Goal: Task Accomplishment & Management: Manage account settings

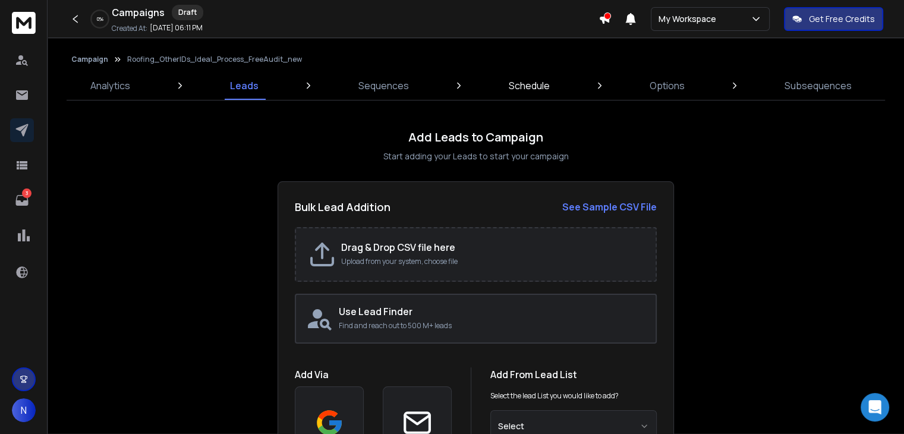
click at [519, 84] on p "Schedule" at bounding box center [529, 85] width 41 height 14
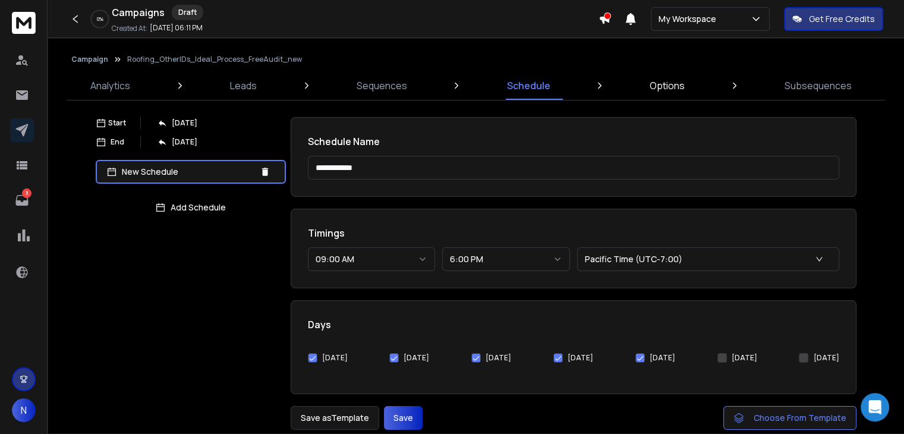
click at [658, 83] on p "Options" at bounding box center [666, 85] width 35 height 14
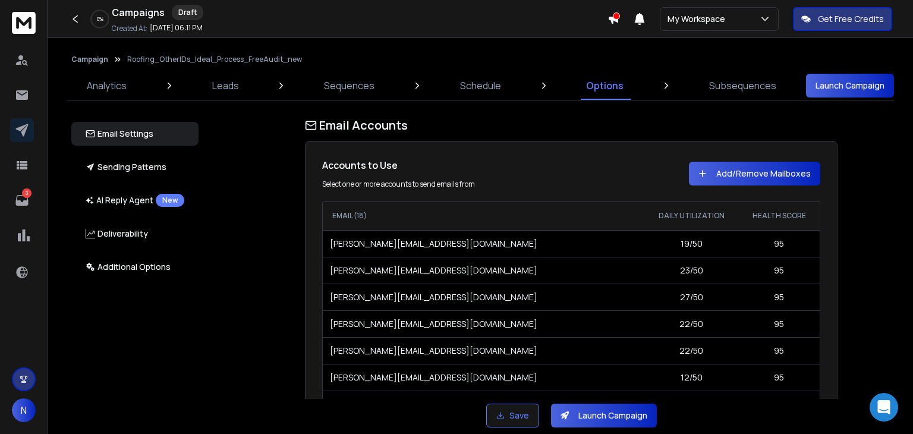
click at [197, 336] on div "Email Settings Sending Patterns AI Reply Agent New Deliverability Additional Op…" at bounding box center [504, 258] width 867 height 282
click at [24, 193] on p "3" at bounding box center [27, 193] width 10 height 10
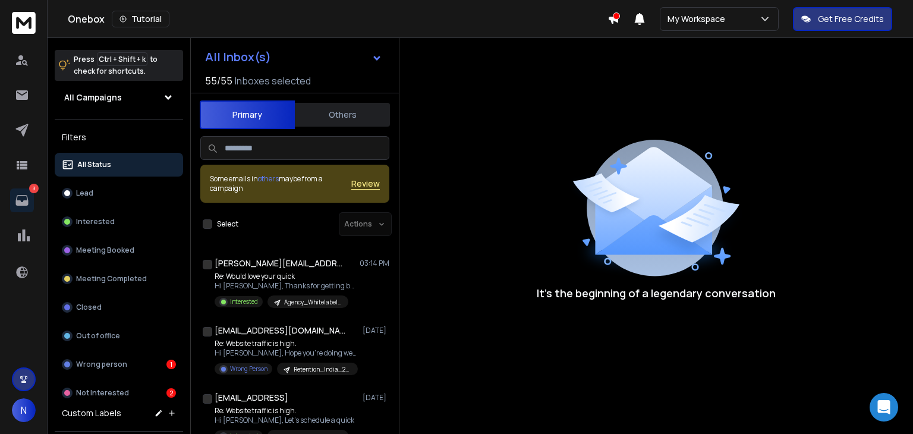
click at [20, 200] on icon at bounding box center [22, 200] width 14 height 14
click at [23, 129] on icon at bounding box center [21, 130] width 12 height 12
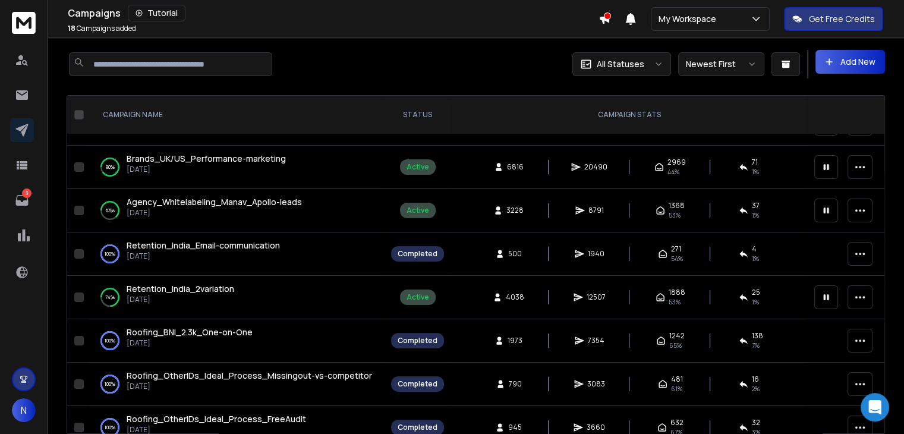
scroll to position [76, 0]
